Goal: Task Accomplishment & Management: Use online tool/utility

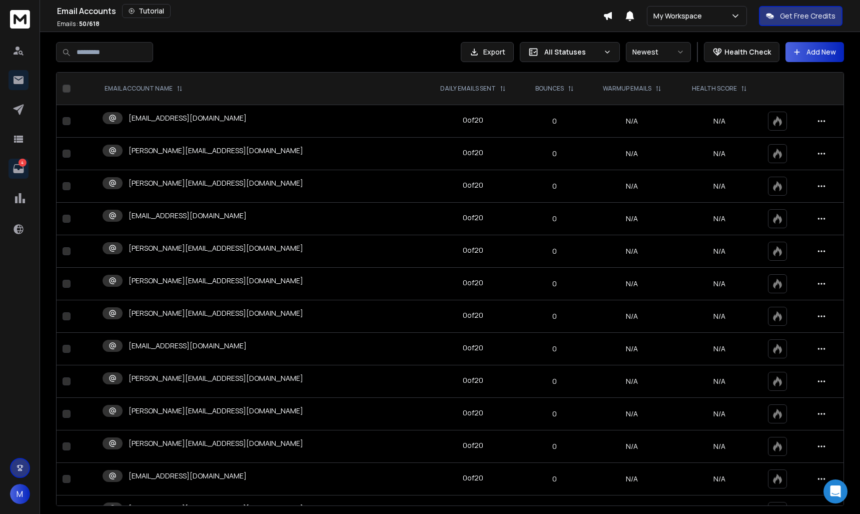
click at [12, 175] on link "4" at bounding box center [19, 169] width 20 height 20
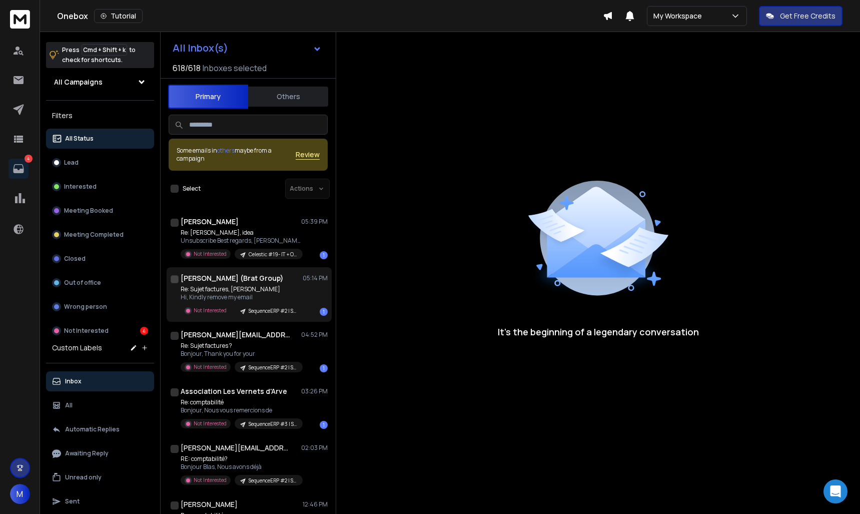
click at [257, 274] on h1 "[PERSON_NAME] (Brat Group)" at bounding box center [232, 278] width 103 height 10
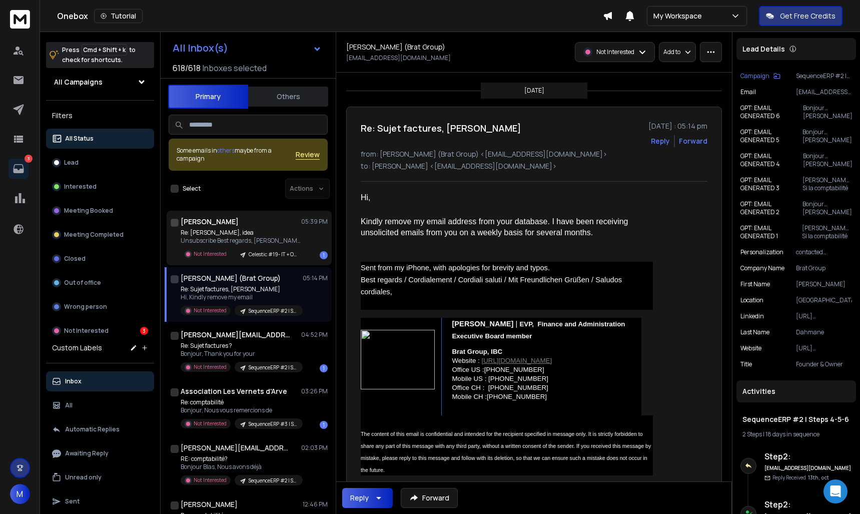
click at [248, 249] on div "Celestic #19- IT + Old School | [GEOGRAPHIC_DATA] | PERFORMANCE | AI CAMPAIGN" at bounding box center [269, 254] width 68 height 11
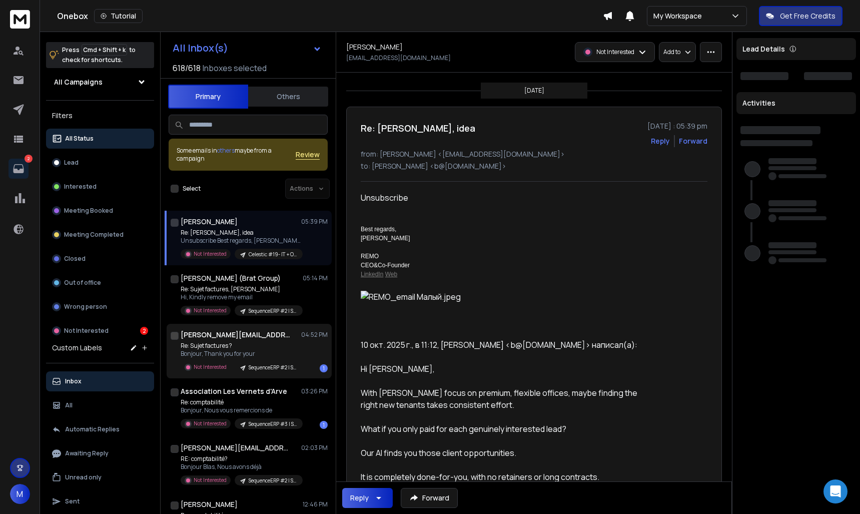
click at [290, 361] on div "Re: Sujet factures ? Bonjour, Thank you for your Not Interested SequenceERP #2 …" at bounding box center [242, 357] width 122 height 31
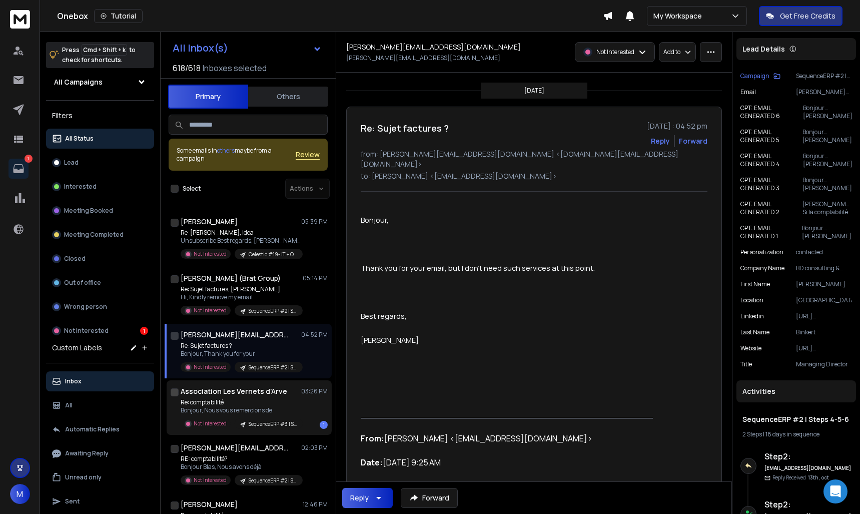
click at [310, 403] on div "Re: comptabilité Bonjour, Nous vous remercions de Not Interested SequenceERP #3…" at bounding box center [254, 413] width 147 height 31
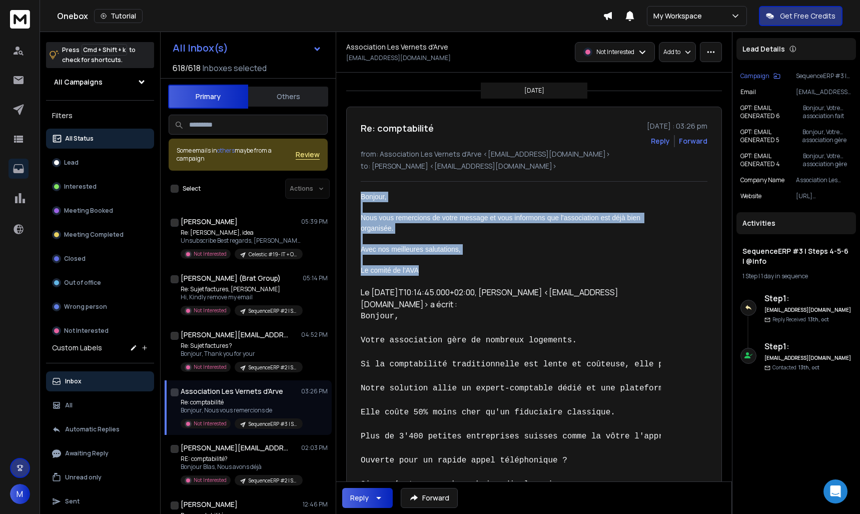
drag, startPoint x: 356, startPoint y: 187, endPoint x: 427, endPoint y: 271, distance: 110.2
click at [427, 271] on div "Re: comptabilité [DATE] : 03:26 pm Reply Forward from: Association Les Vernets …" at bounding box center [534, 357] width 376 height 501
